Goal: Task Accomplishment & Management: Manage account settings

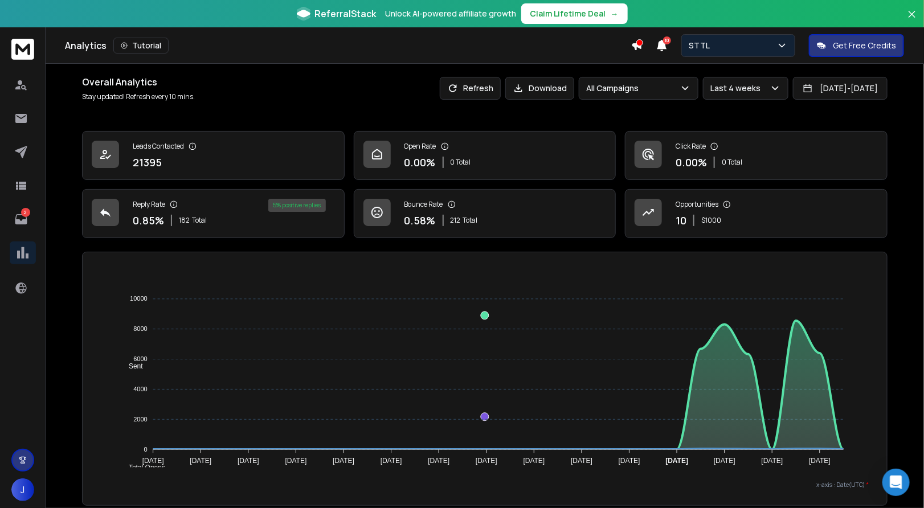
click at [767, 46] on div "STTL" at bounding box center [738, 45] width 99 height 11
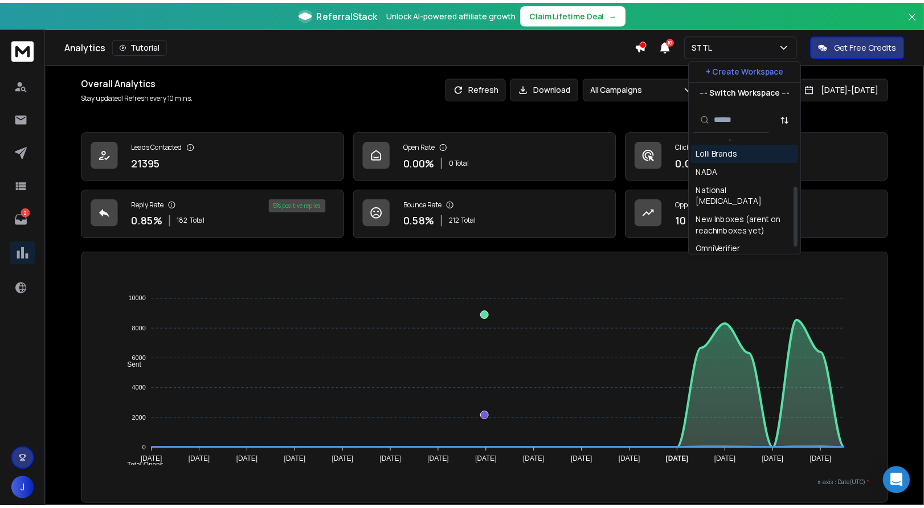
scroll to position [97, 0]
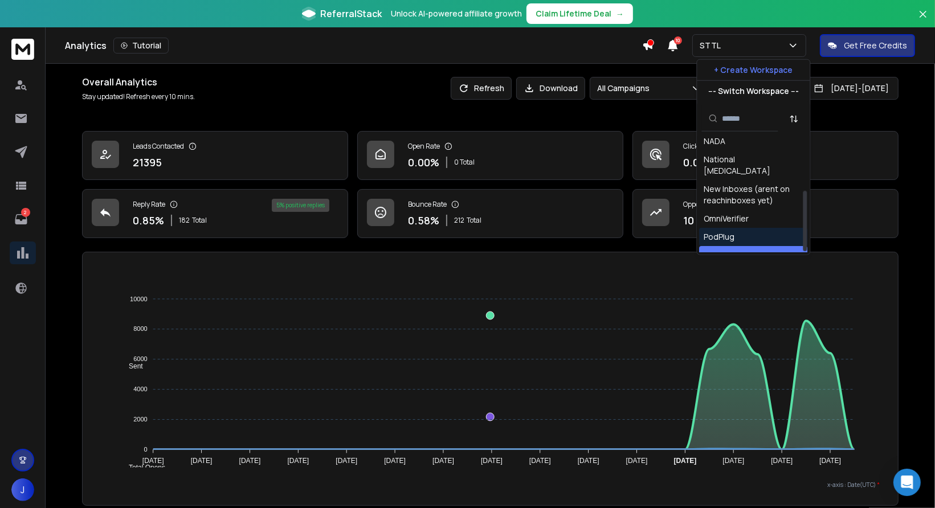
click at [736, 228] on div "PodPlug" at bounding box center [754, 237] width 108 height 18
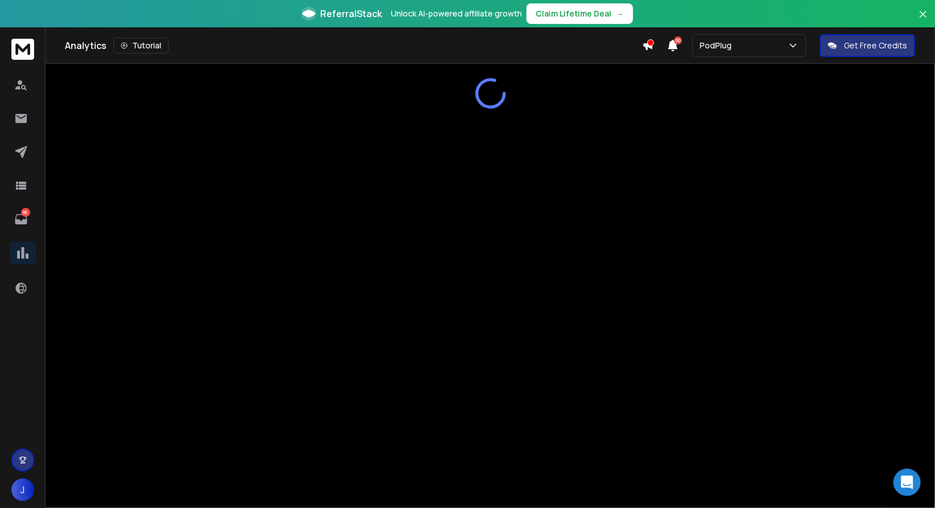
click at [617, 218] on div "ReferralStack Unlock AI-powered affiliate growth Lifetime Deals available! Clai…" at bounding box center [467, 254] width 935 height 508
click at [21, 218] on icon at bounding box center [21, 220] width 14 height 14
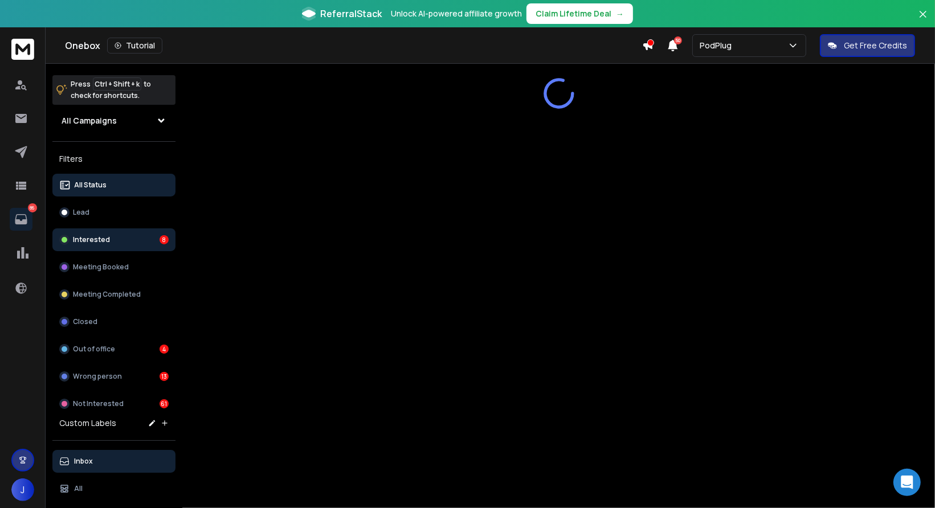
click at [134, 239] on button "Interested 8" at bounding box center [113, 239] width 123 height 23
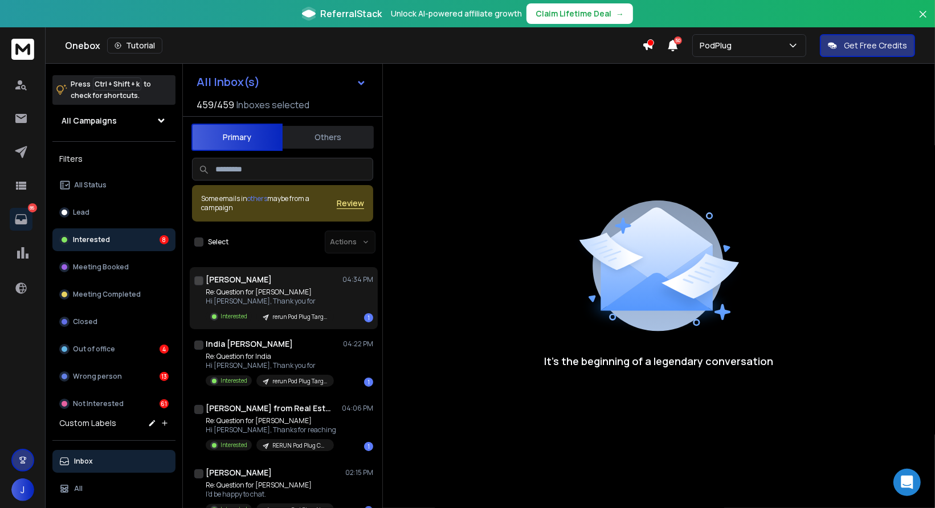
click at [271, 292] on p "Re: Question for Lance" at bounding box center [270, 292] width 128 height 9
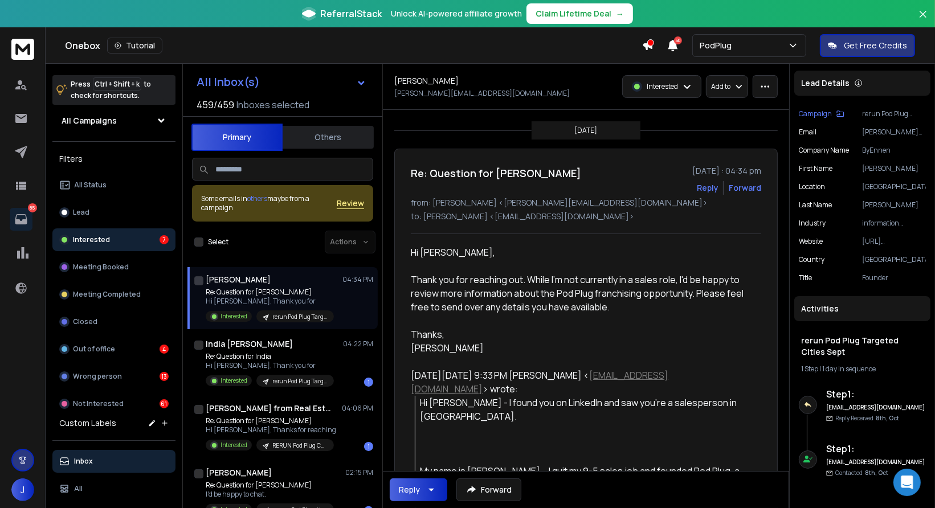
click at [764, 92] on button "button" at bounding box center [765, 86] width 25 height 23
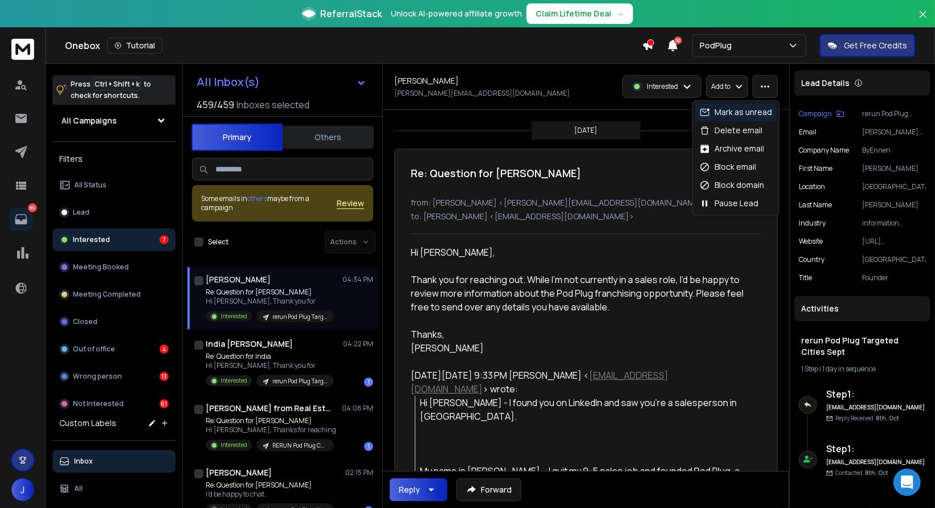
click at [747, 116] on div "Mark as unread" at bounding box center [736, 112] width 72 height 11
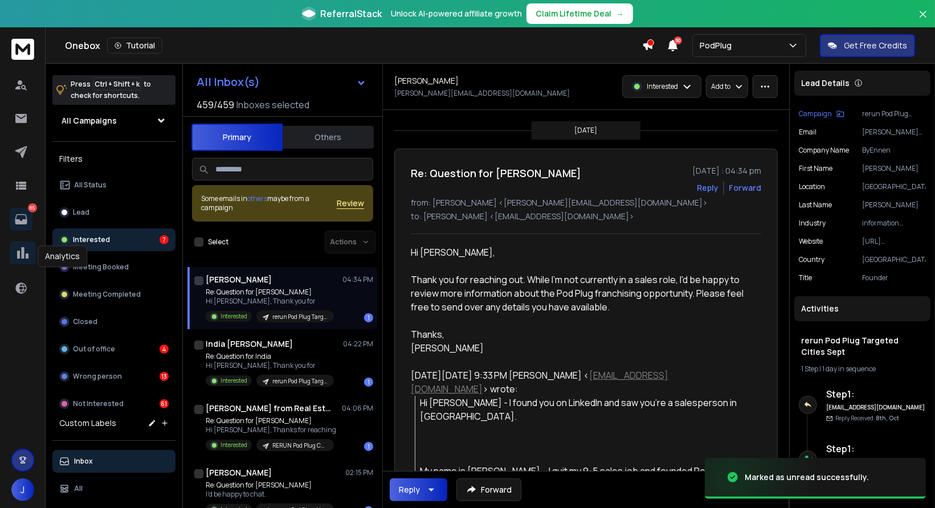
click at [30, 262] on icon at bounding box center [22, 252] width 17 height 17
